Goal: Information Seeking & Learning: Learn about a topic

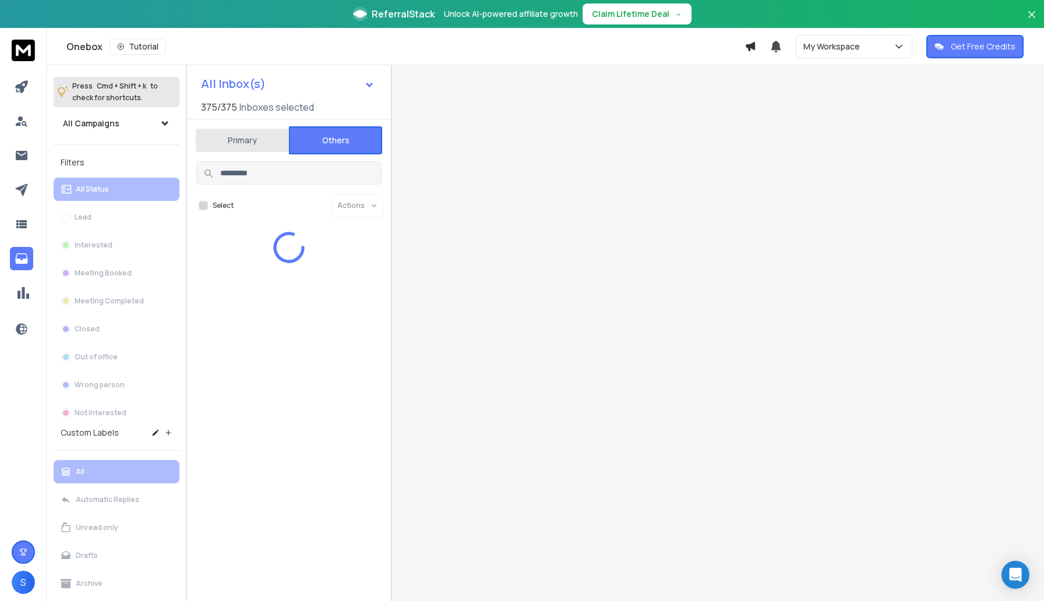
click at [350, 147] on button "Others" at bounding box center [335, 140] width 93 height 28
click at [311, 172] on input at bounding box center [288, 172] width 185 height 23
click at [263, 170] on input "******" at bounding box center [288, 172] width 185 height 23
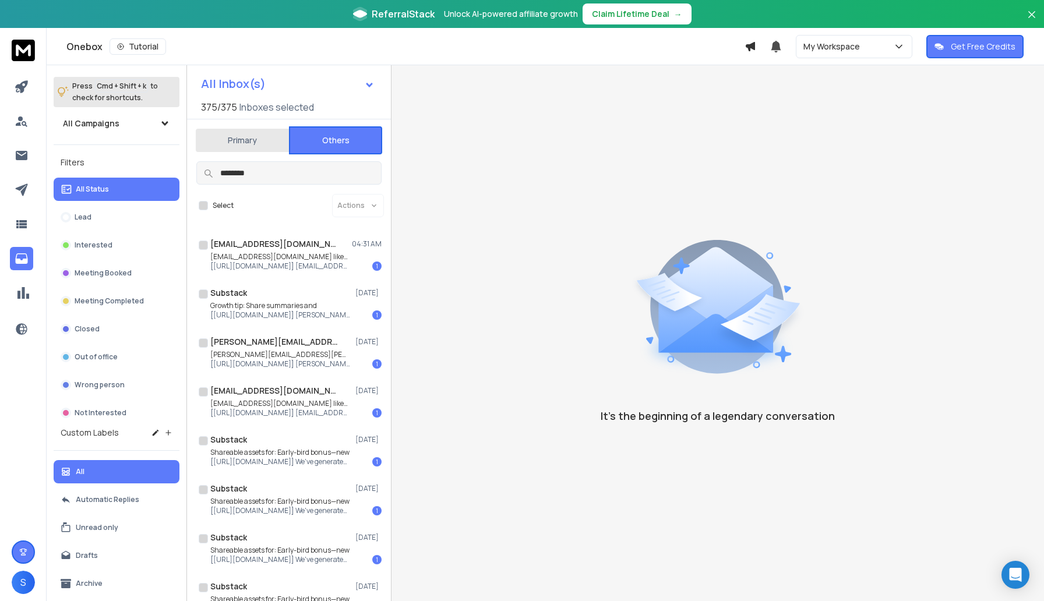
click at [290, 172] on input "********" at bounding box center [288, 172] width 185 height 23
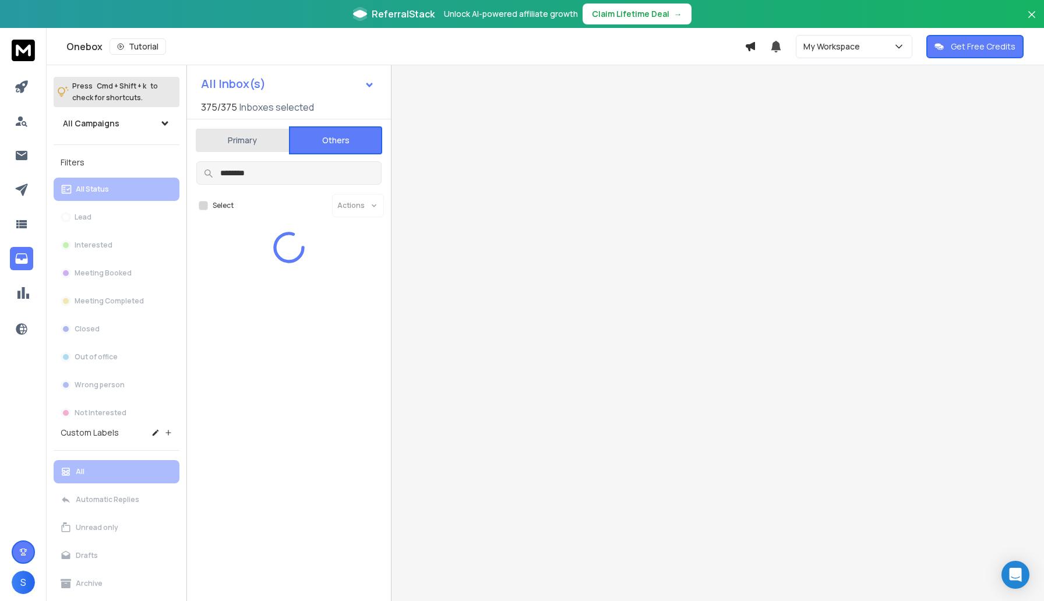
click at [290, 172] on input "********" at bounding box center [288, 172] width 185 height 23
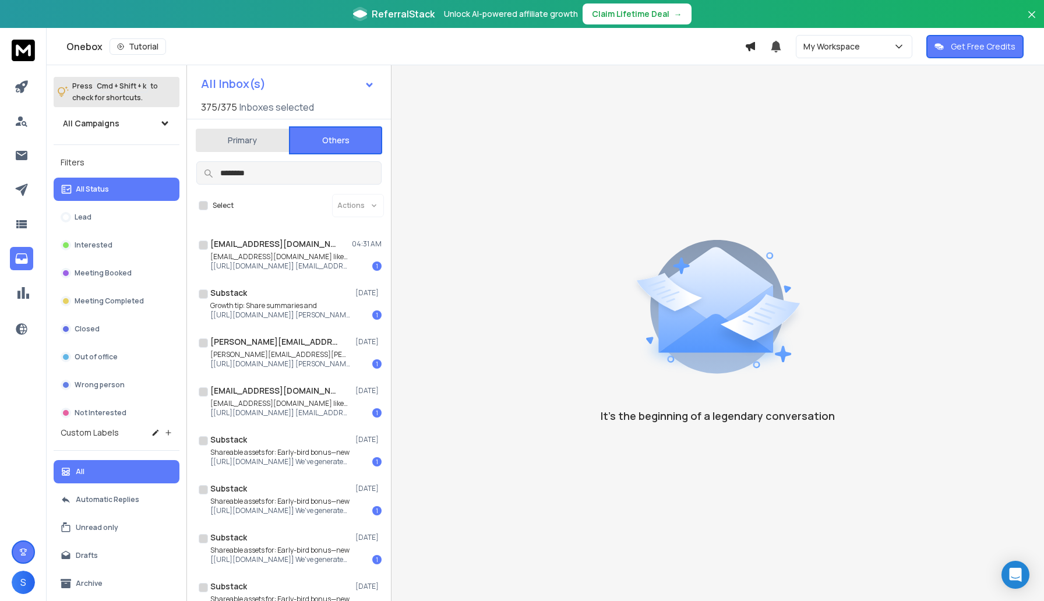
click at [290, 172] on input "********" at bounding box center [288, 172] width 185 height 23
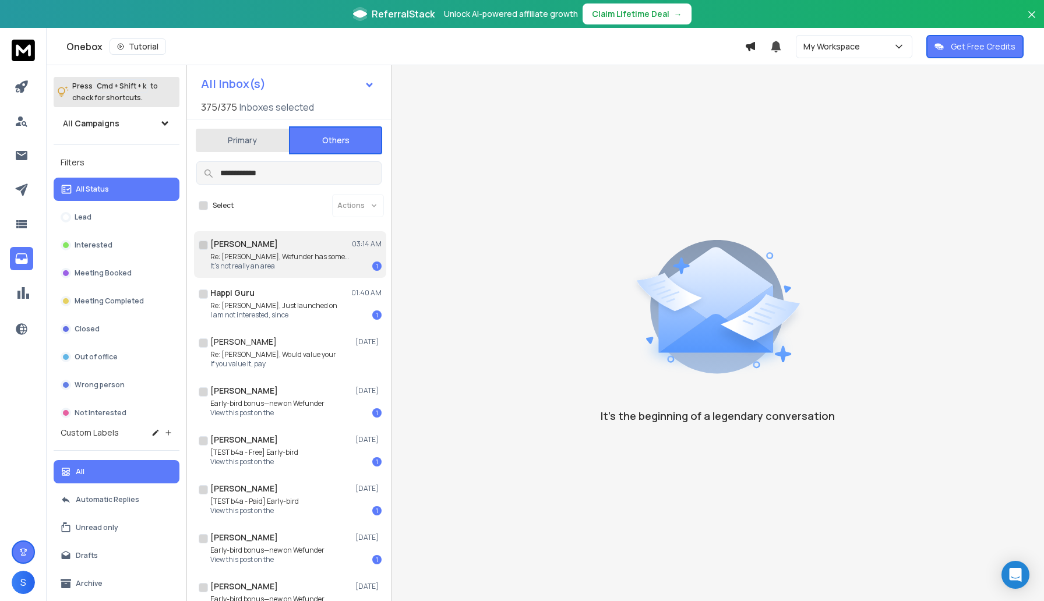
type input "**********"
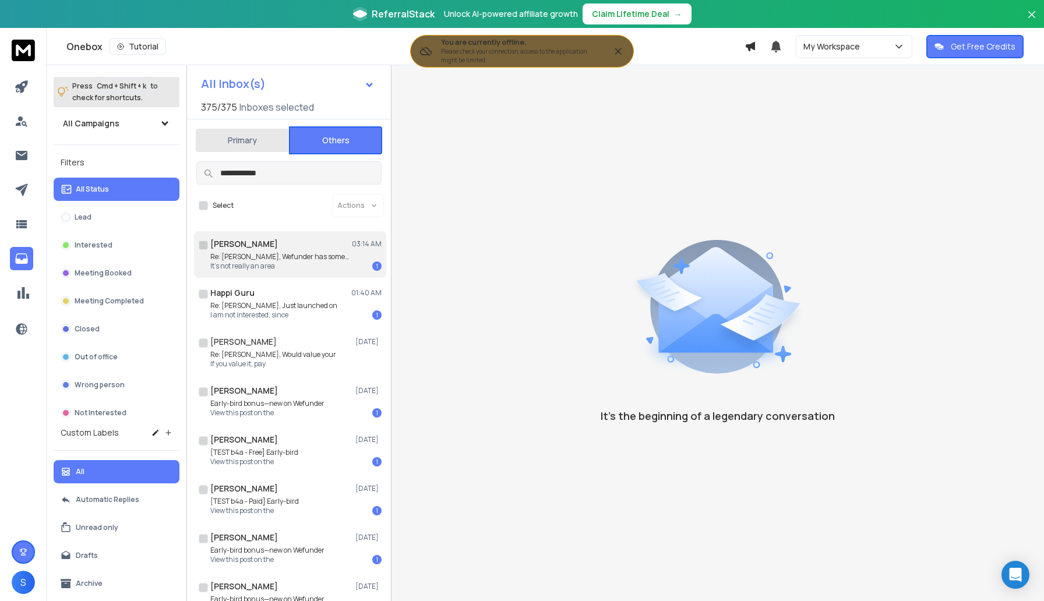
click at [304, 258] on p "Re: Neill, Wefunder has something" at bounding box center [280, 256] width 140 height 9
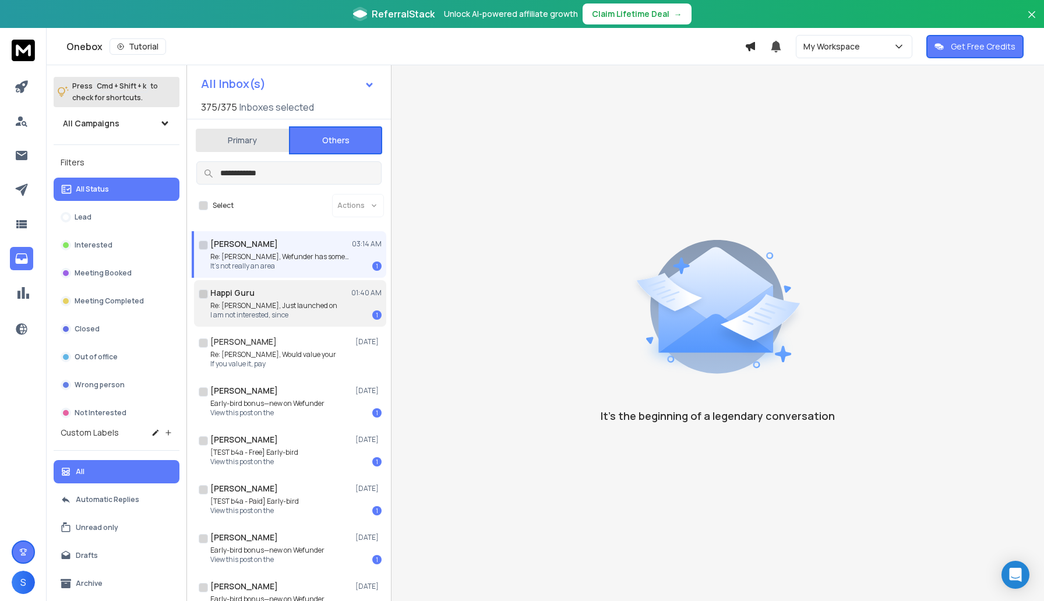
click at [318, 307] on div "Re: Monique, Just launched on I am not interested, since 1" at bounding box center [295, 310] width 171 height 19
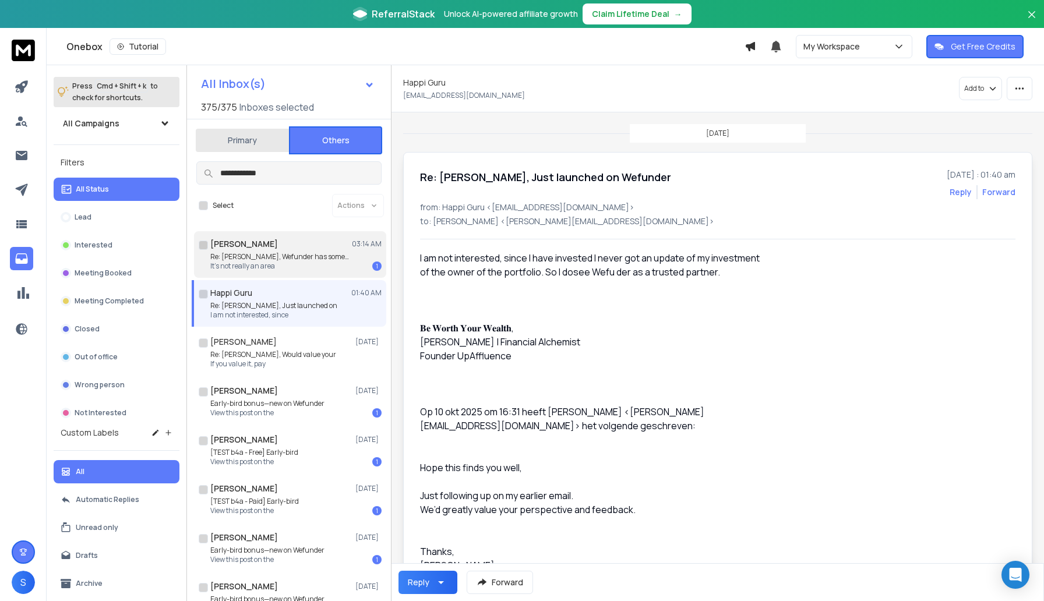
click at [265, 254] on p "Re: Neill, Wefunder has something" at bounding box center [280, 256] width 140 height 9
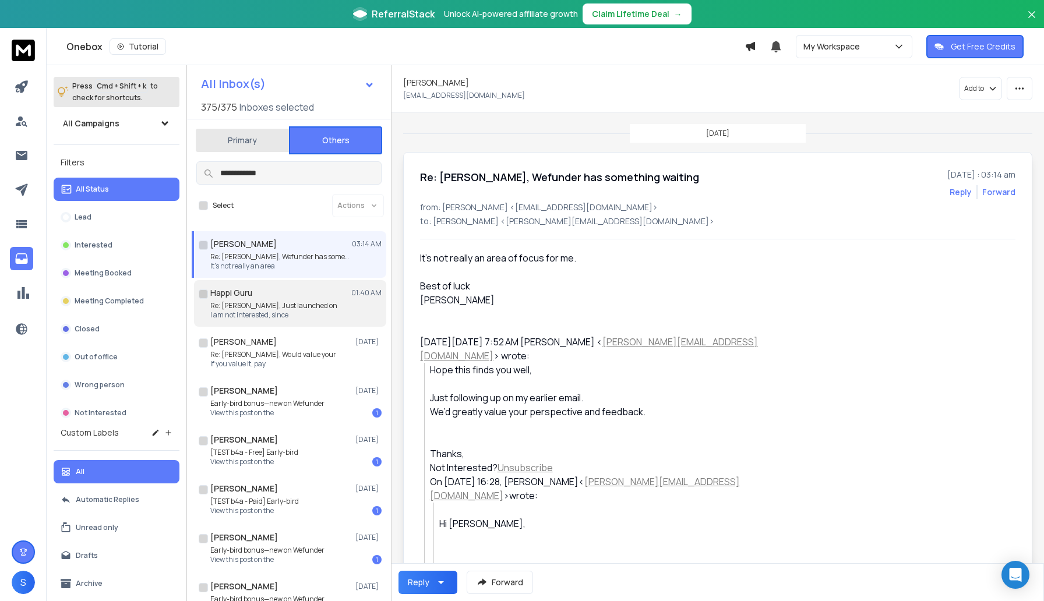
click at [308, 296] on div "Happi Guru 01:40 AM" at bounding box center [295, 293] width 171 height 12
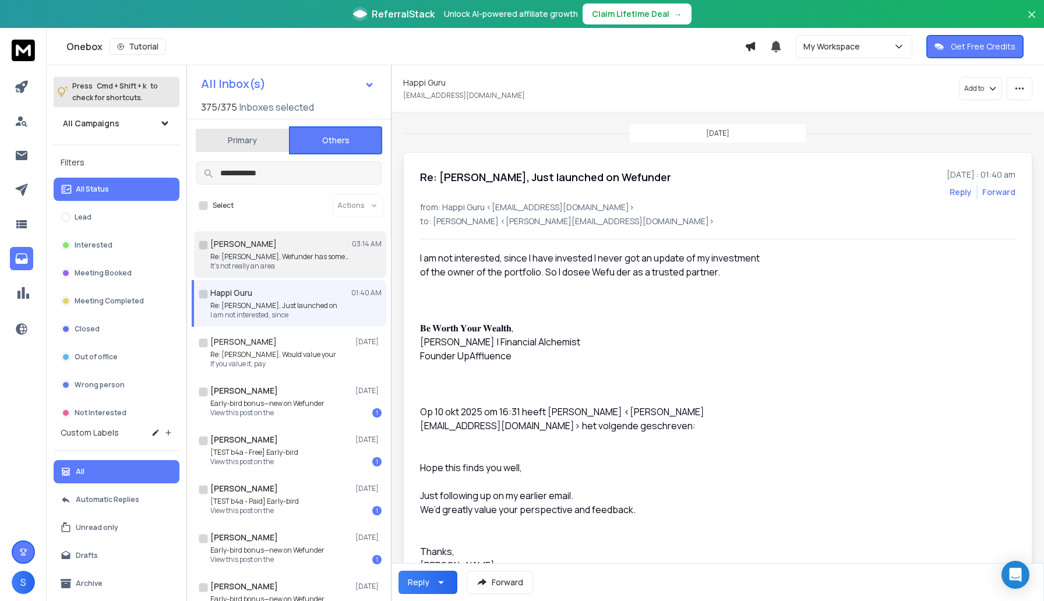
click at [273, 262] on p "It's not really an area" at bounding box center [280, 266] width 140 height 9
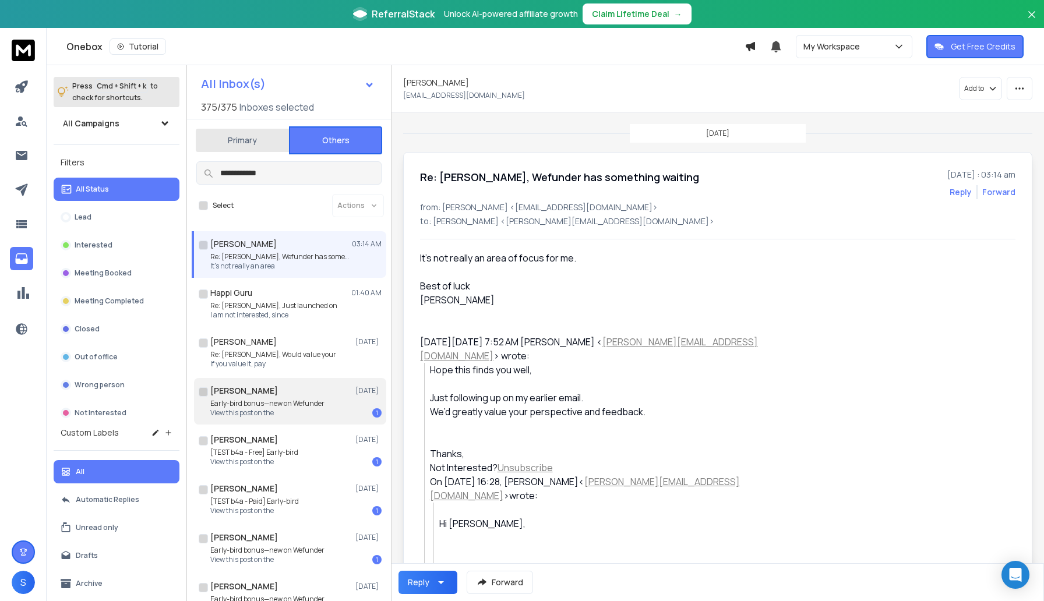
click at [298, 406] on p "Early-bird bonus—new on Wefunder" at bounding box center [267, 403] width 114 height 9
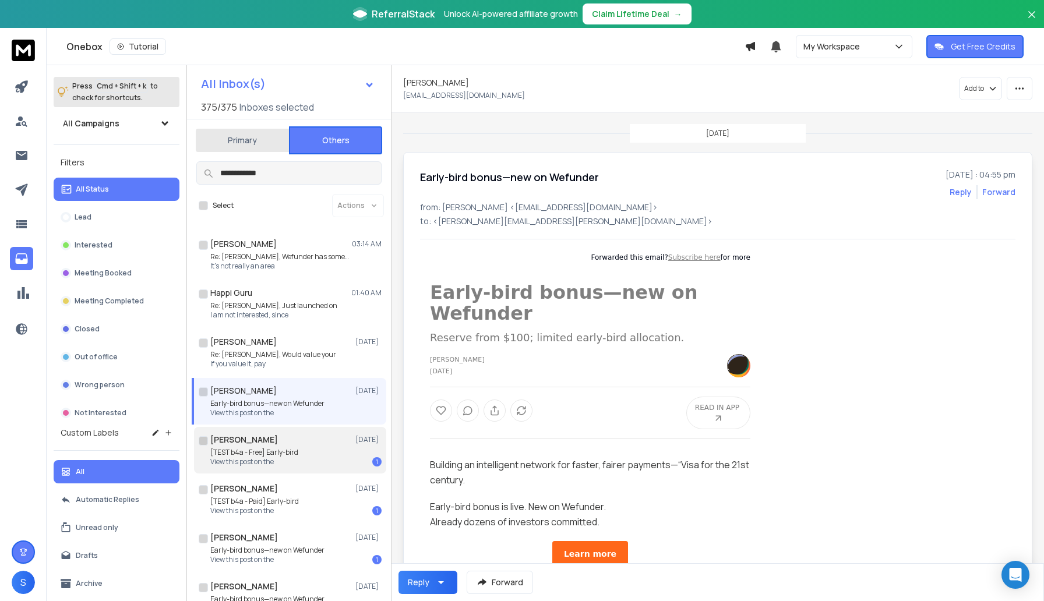
click at [299, 450] on div "[TEST b4a - Free] Early-bird View this post on the 1" at bounding box center [295, 457] width 171 height 19
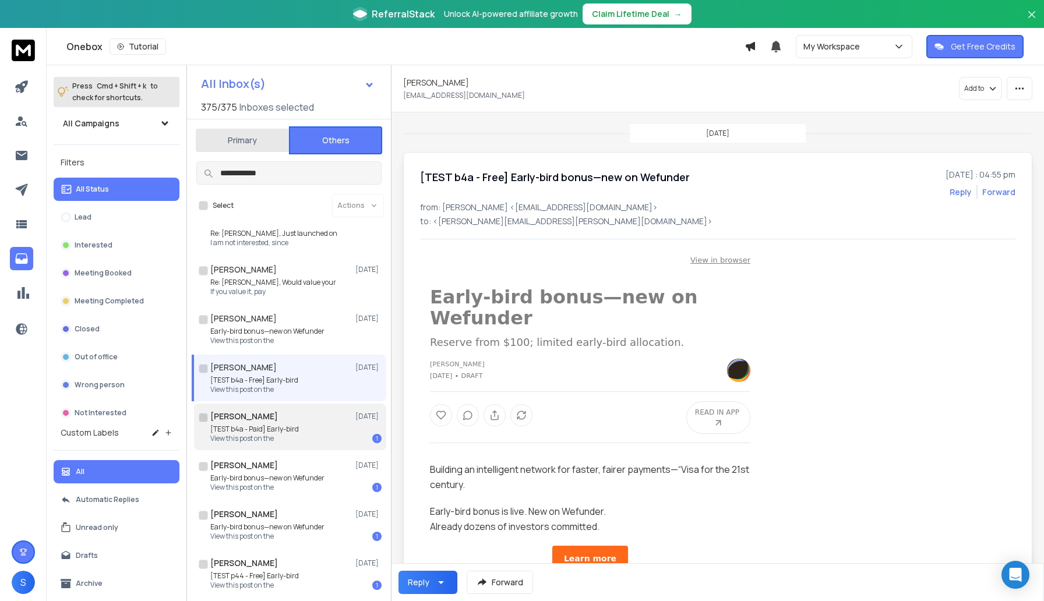
click at [295, 434] on p "View this post on the" at bounding box center [254, 438] width 89 height 9
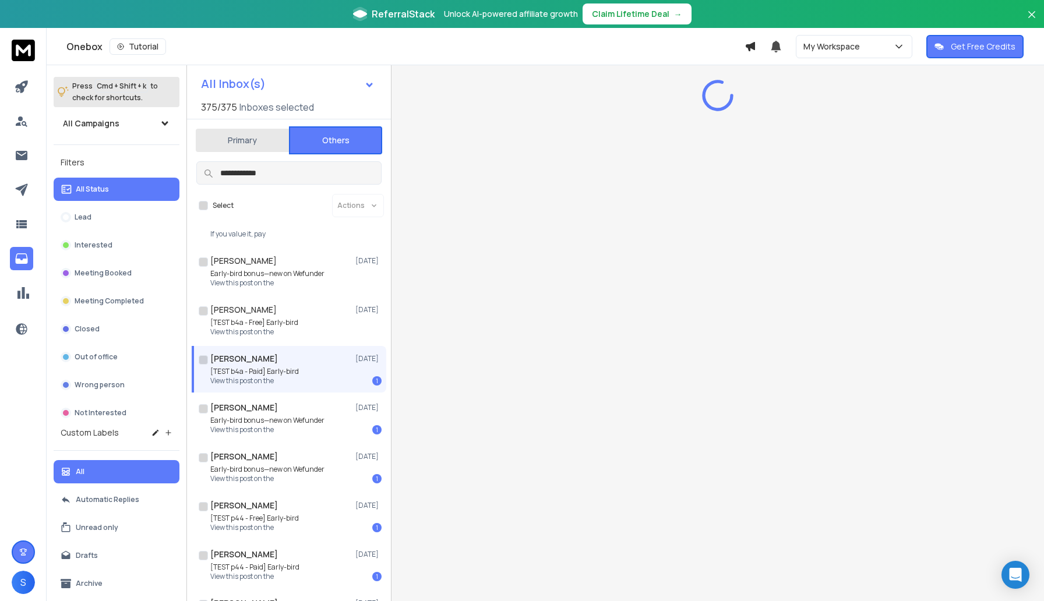
scroll to position [179, 0]
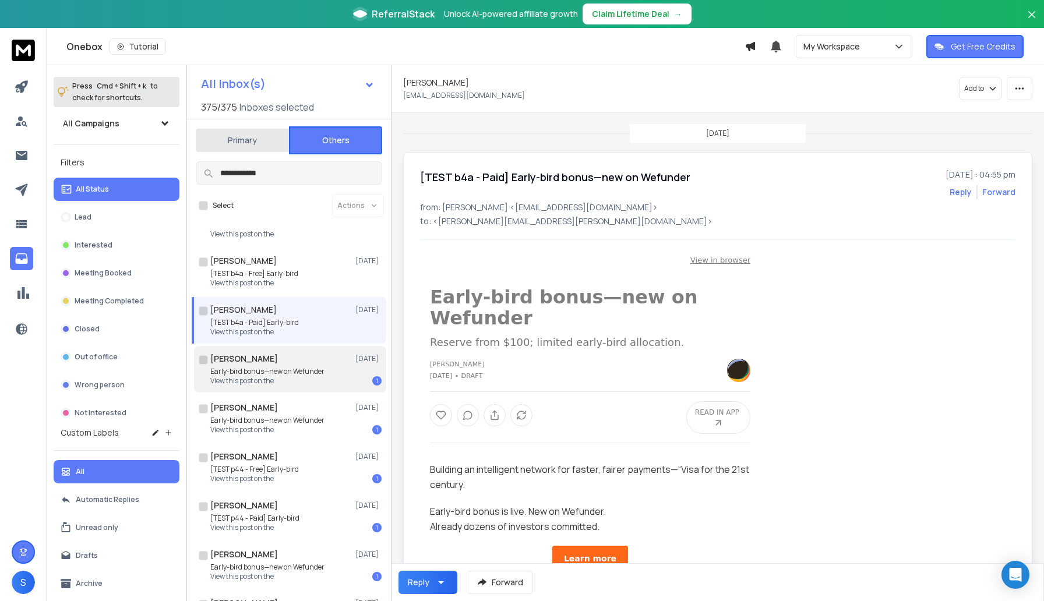
click at [297, 374] on p "Early-bird bonus—new on Wefunder" at bounding box center [267, 371] width 114 height 9
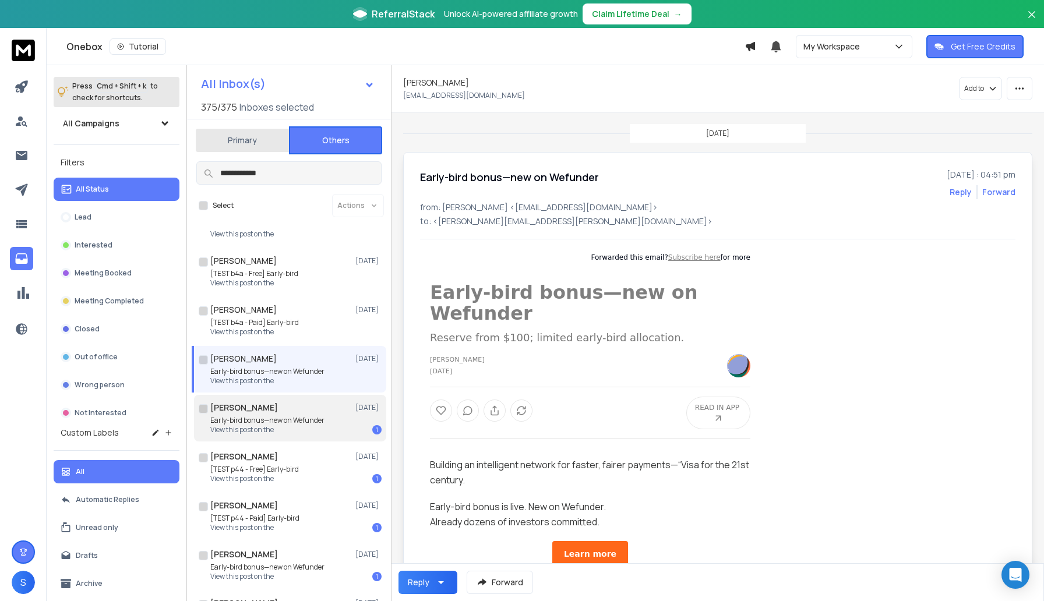
scroll to position [187, 0]
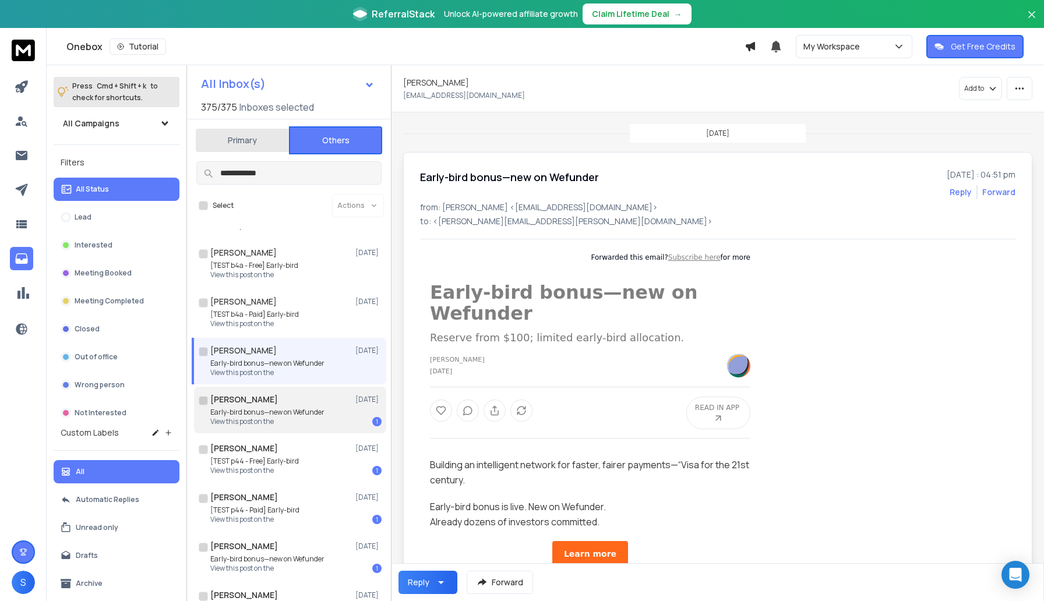
click at [299, 396] on div "Lily Evans 10 Oct" at bounding box center [295, 400] width 171 height 12
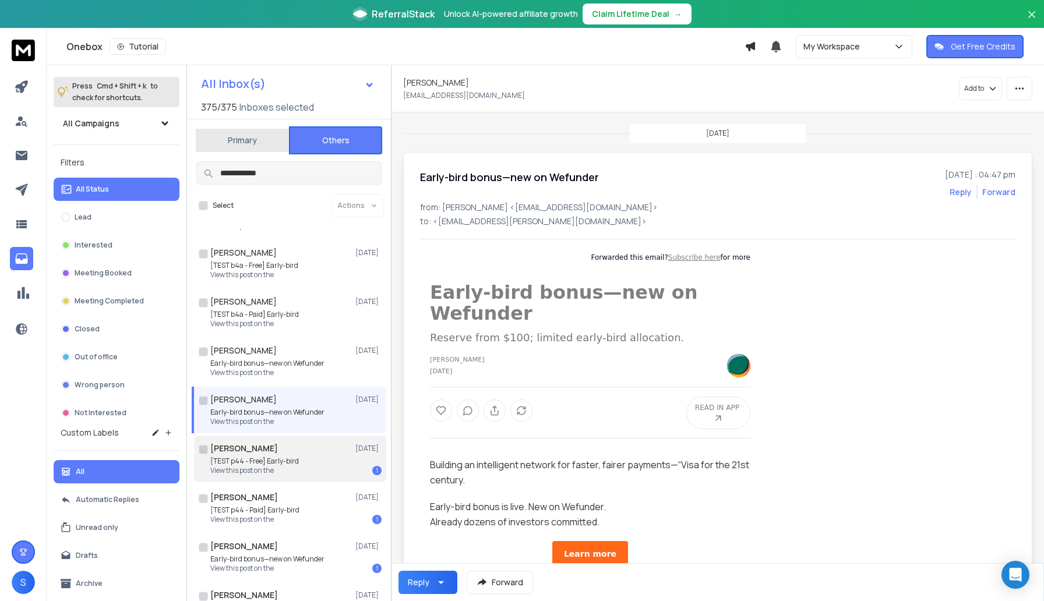
click at [307, 443] on div "Lily Evans 10 Oct" at bounding box center [295, 449] width 171 height 12
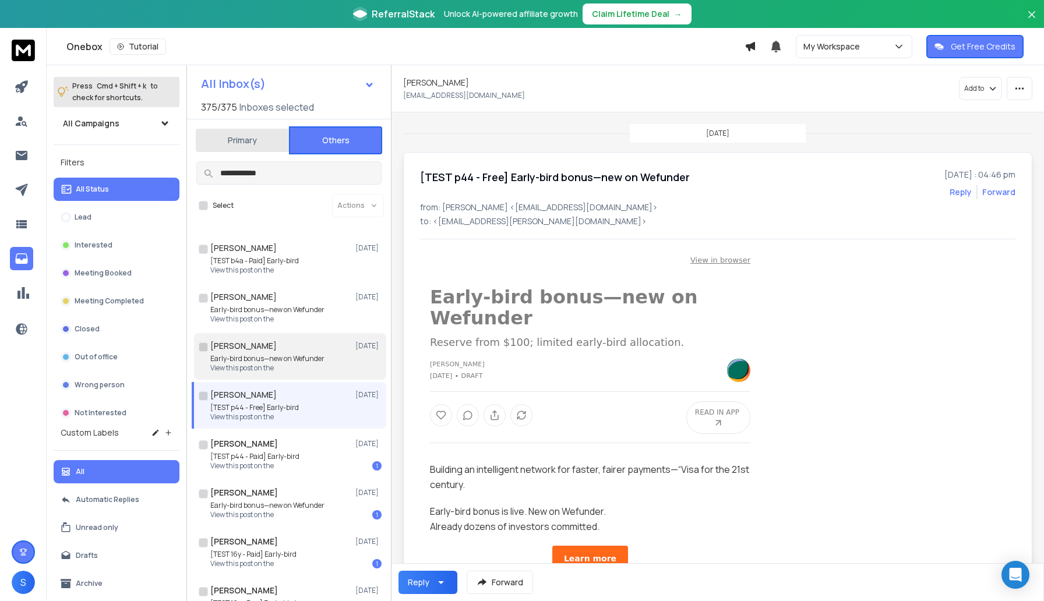
scroll to position [297, 0]
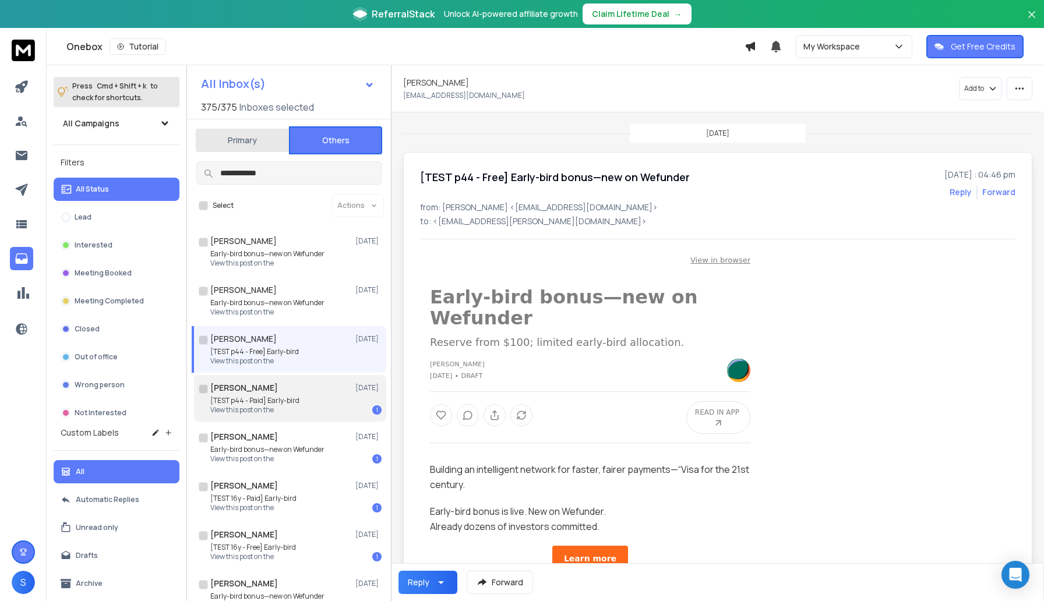
click at [303, 408] on div "[TEST p44 - Paid] Early-bird View this post on the 1" at bounding box center [295, 405] width 171 height 19
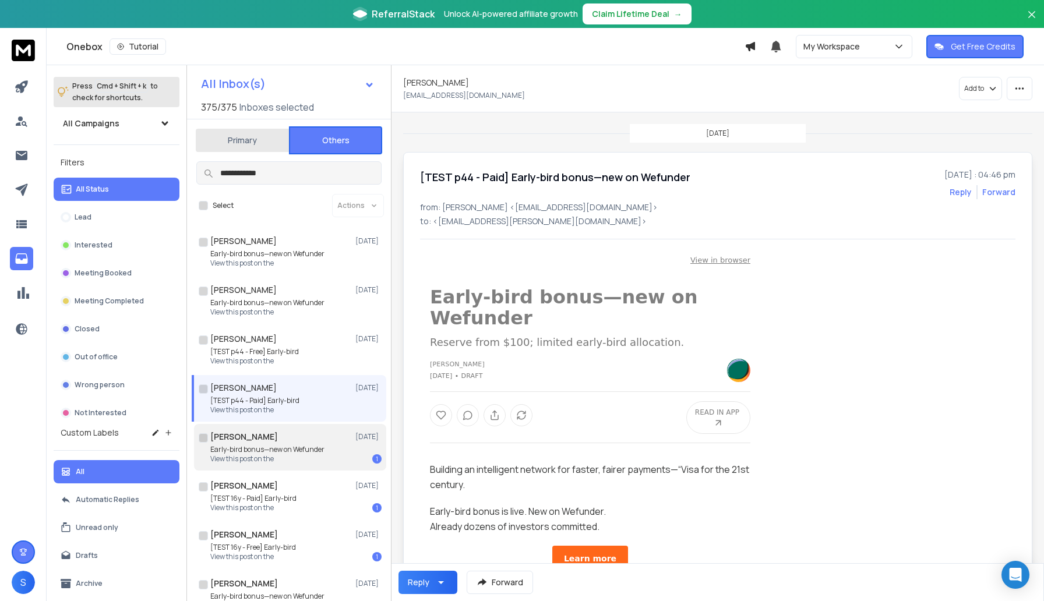
click at [299, 453] on p "Early-bird bonus—new on Wefunder" at bounding box center [267, 449] width 114 height 9
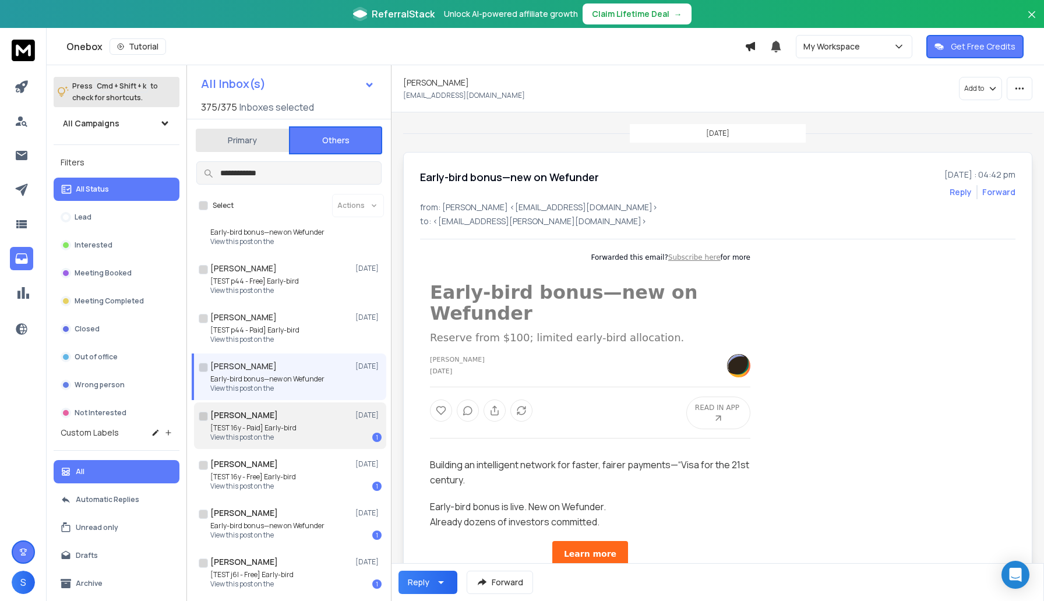
click at [297, 436] on div "[TEST 16y - Paid] Early-bird View this post on the 1" at bounding box center [295, 433] width 171 height 19
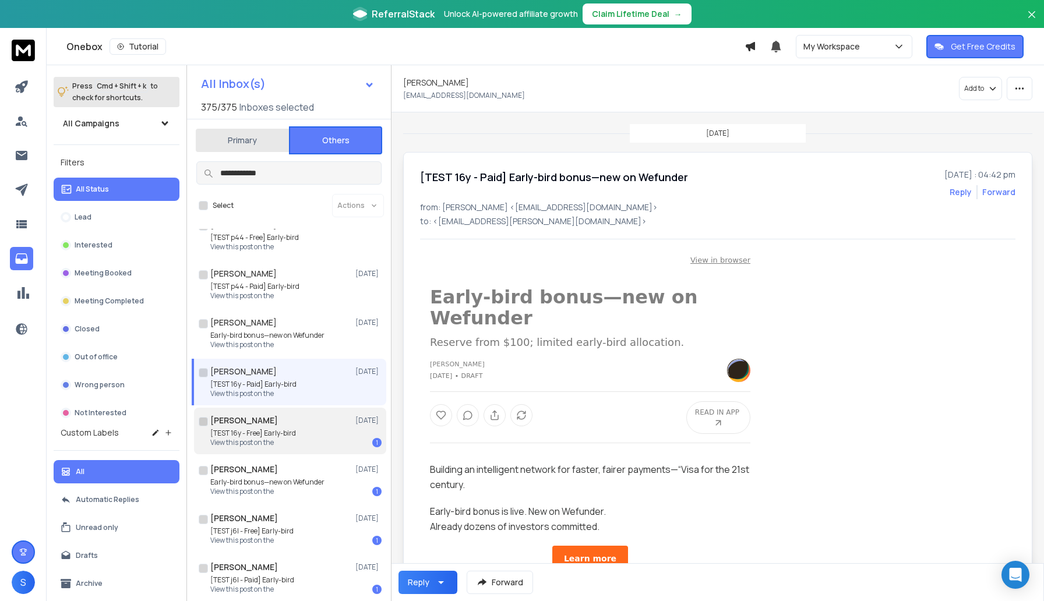
click at [298, 442] on div "[TEST 16y - Free] Early-bird View this post on the 1" at bounding box center [295, 438] width 171 height 19
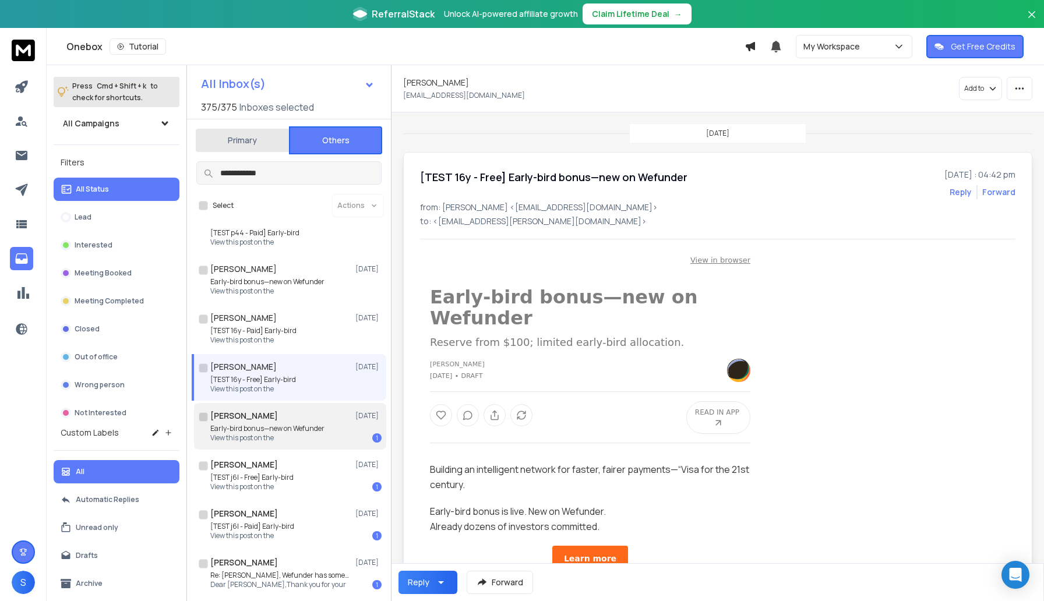
click at [301, 442] on p "View this post on the" at bounding box center [267, 438] width 114 height 9
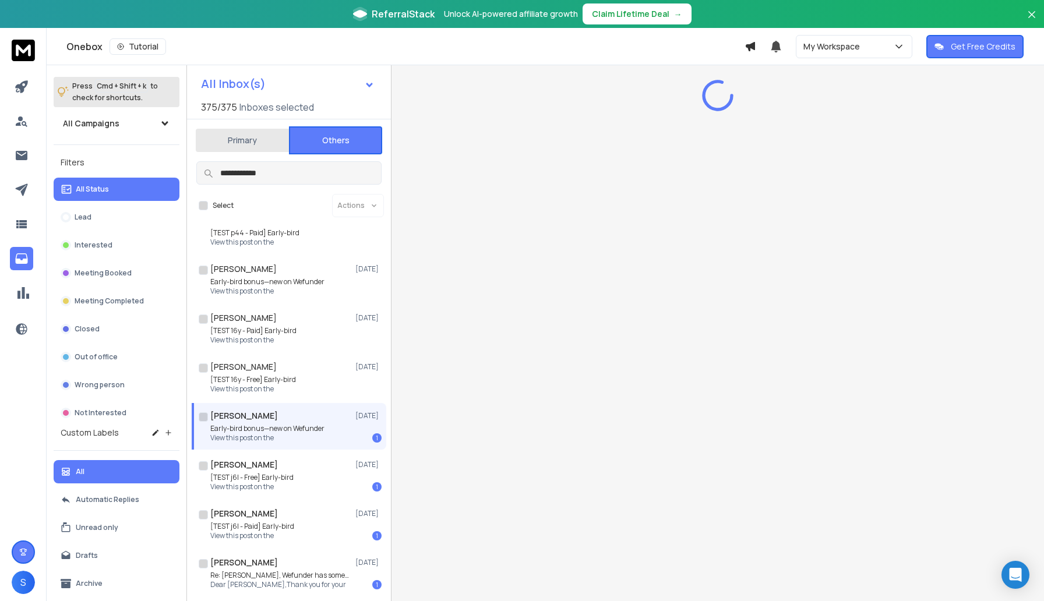
scroll to position [513, 0]
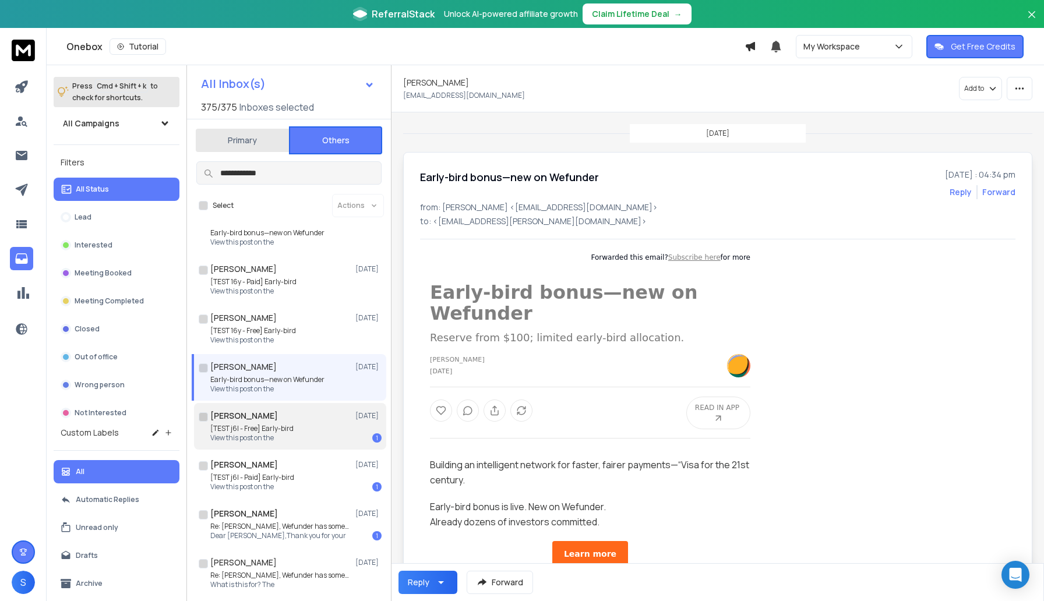
click at [301, 433] on div "[TEST j6l - Free] Early-bird View this post on the 1" at bounding box center [295, 433] width 171 height 19
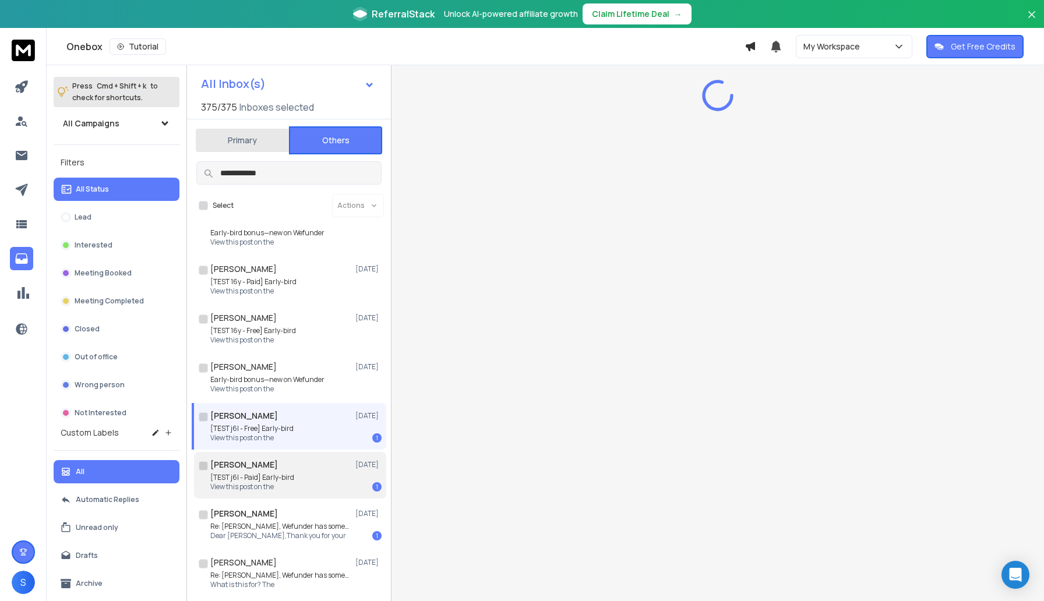
click at [298, 461] on div "Anna Clark 10 Oct" at bounding box center [295, 465] width 171 height 12
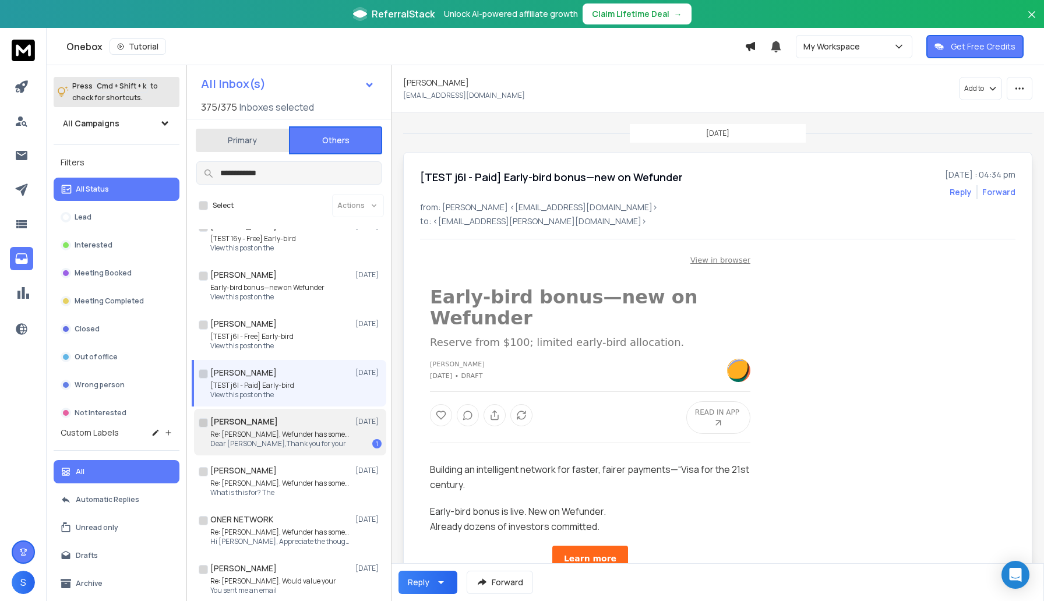
click at [297, 436] on p "Re: [PERSON_NAME], Wefunder has something" at bounding box center [280, 434] width 140 height 9
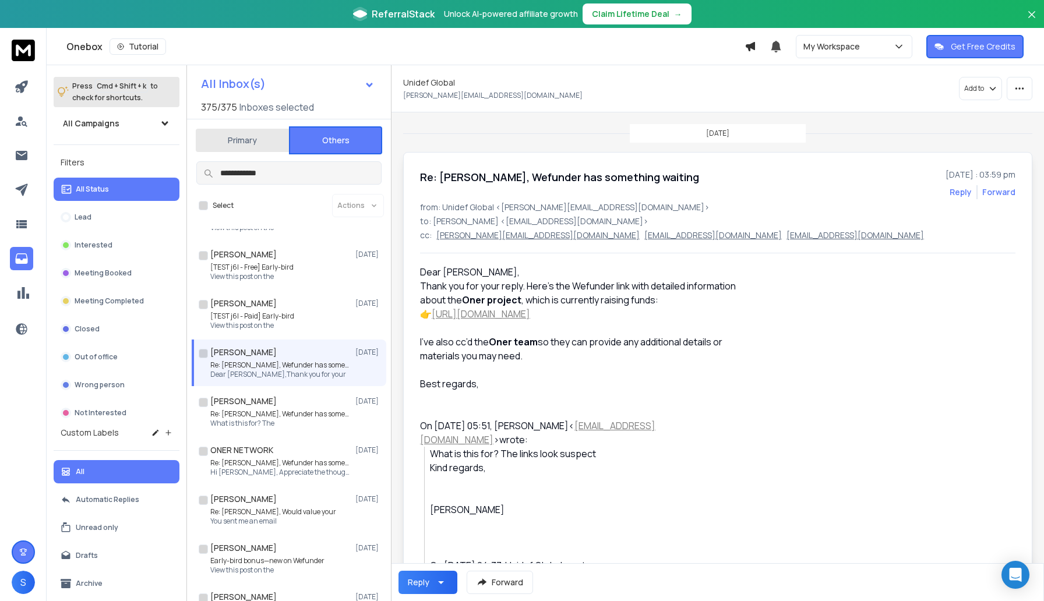
scroll to position [675, 0]
click at [268, 422] on p "What is this for? The" at bounding box center [280, 422] width 140 height 9
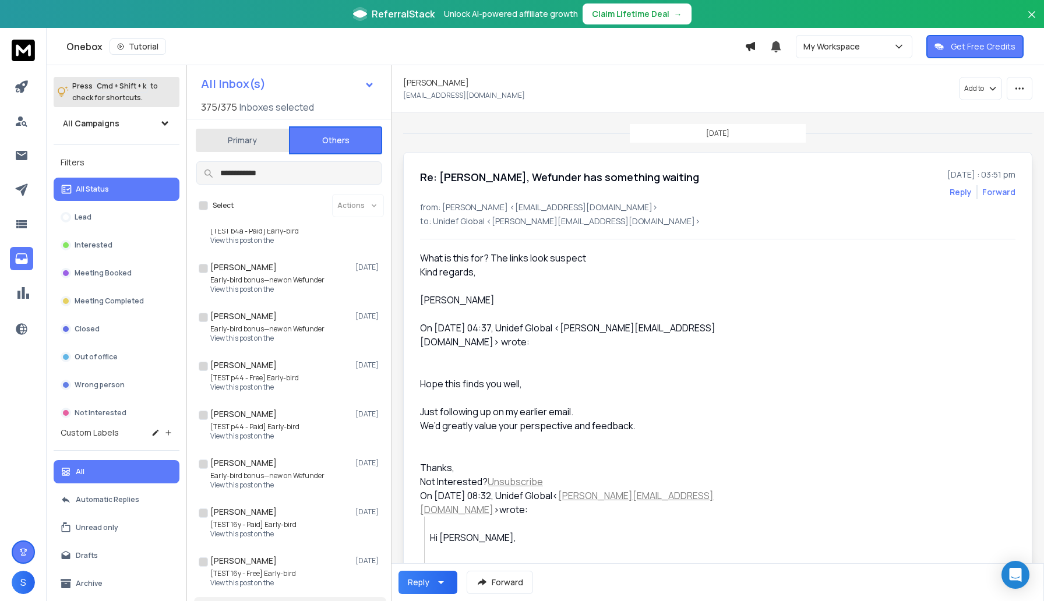
scroll to position [0, 0]
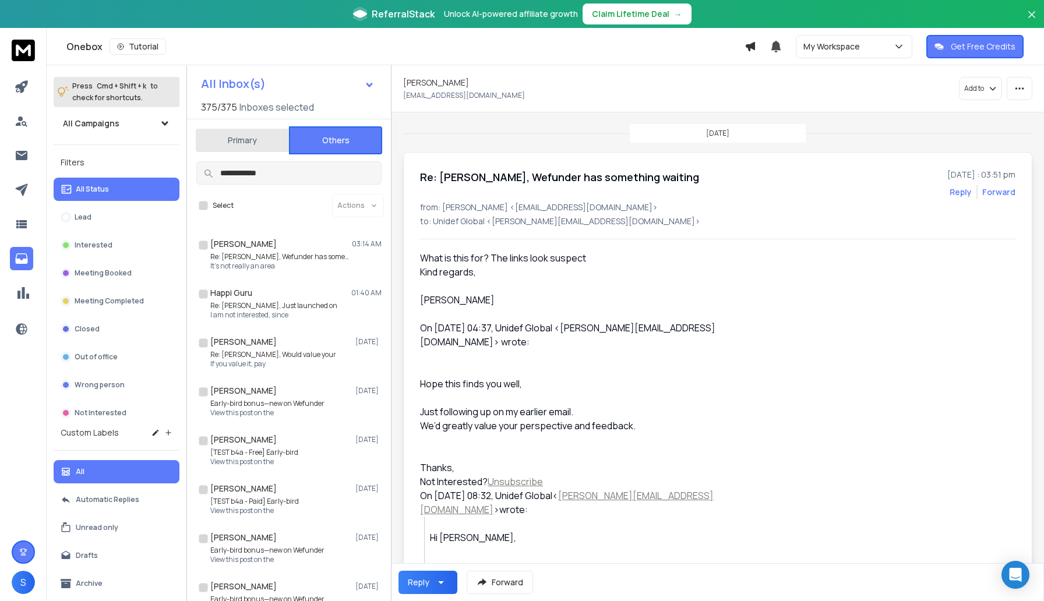
click at [285, 177] on input "**********" at bounding box center [288, 172] width 185 height 23
